Goal: Task Accomplishment & Management: Use online tool/utility

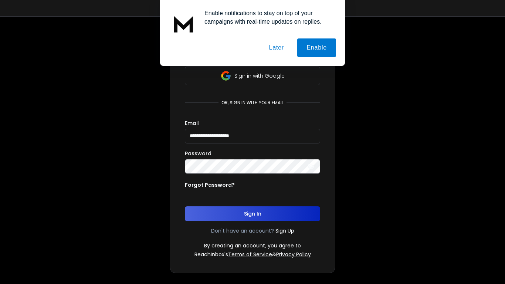
type input "**********"
click at [252, 213] on button "Sign In" at bounding box center [252, 213] width 135 height 15
